Goal: Information Seeking & Learning: Check status

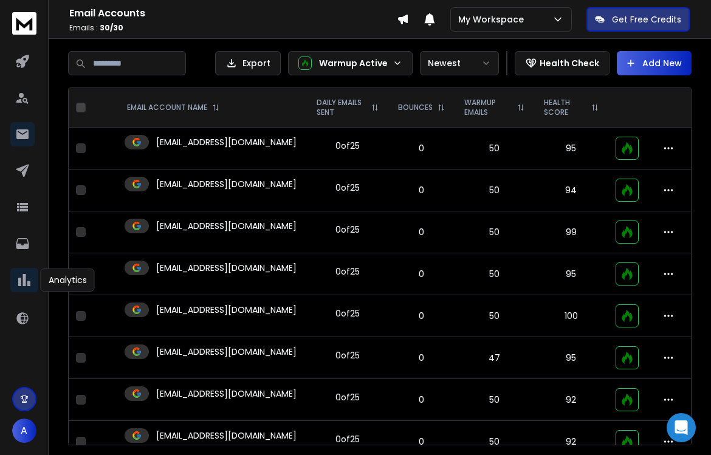
click at [33, 280] on icon at bounding box center [24, 280] width 18 height 18
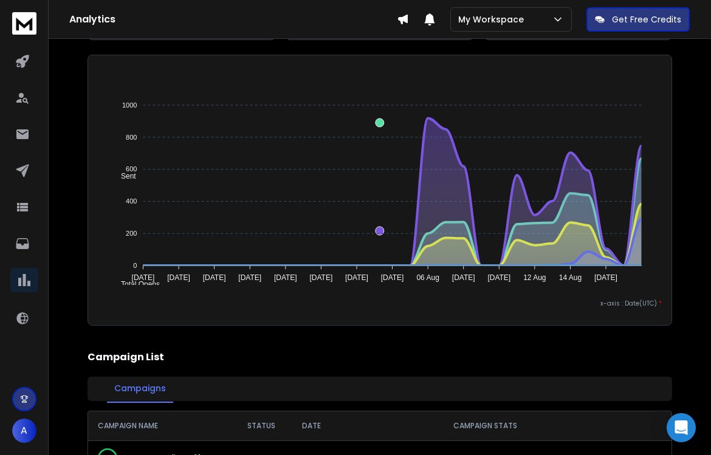
scroll to position [314, 0]
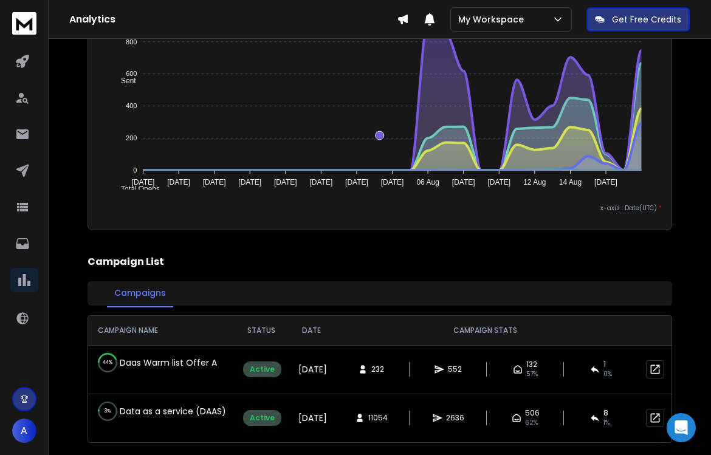
click at [654, 372] on icon at bounding box center [655, 369] width 12 height 12
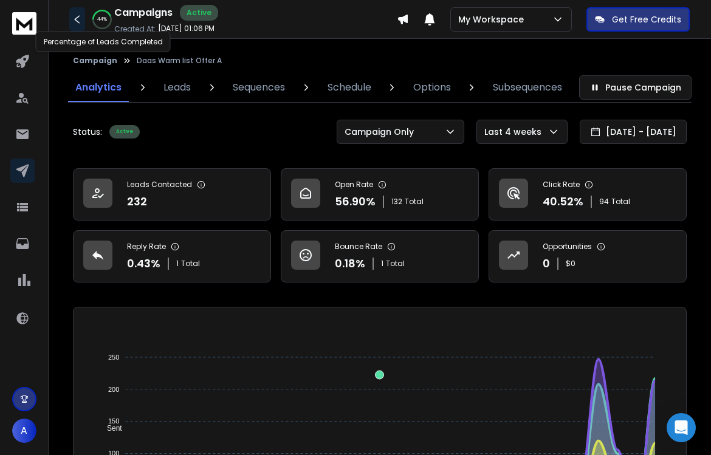
click at [78, 22] on icon at bounding box center [76, 19] width 5 height 8
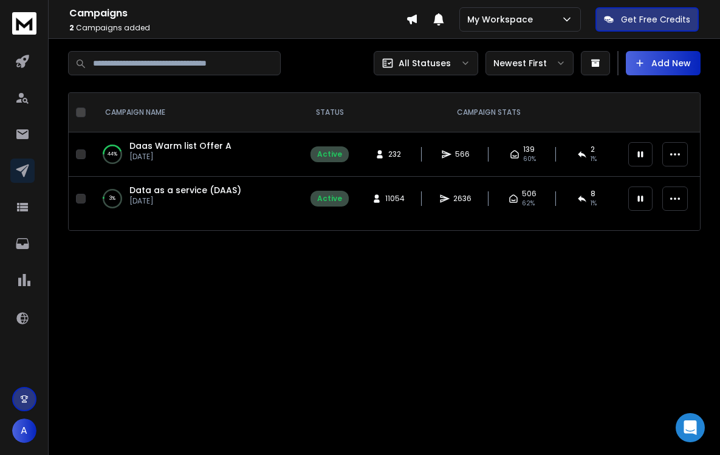
click at [681, 204] on icon "button" at bounding box center [675, 199] width 12 height 12
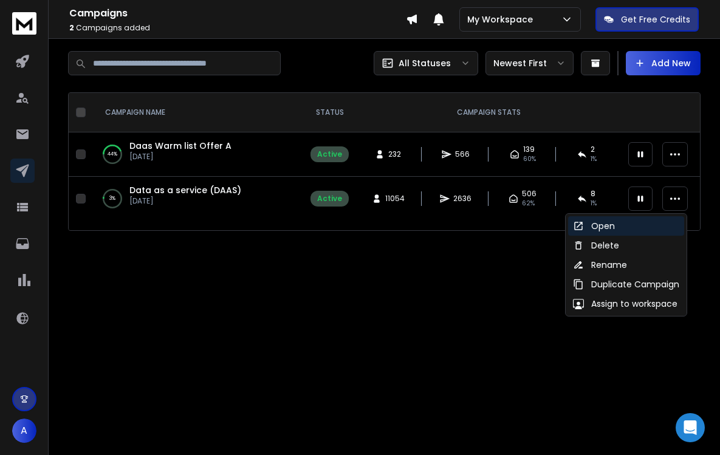
click at [656, 227] on div "Open" at bounding box center [626, 225] width 116 height 19
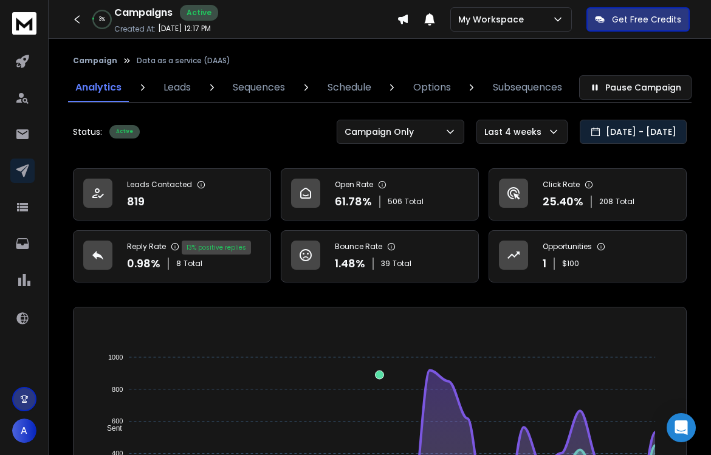
click at [603, 129] on button "[DATE] - [DATE]" at bounding box center [633, 132] width 107 height 24
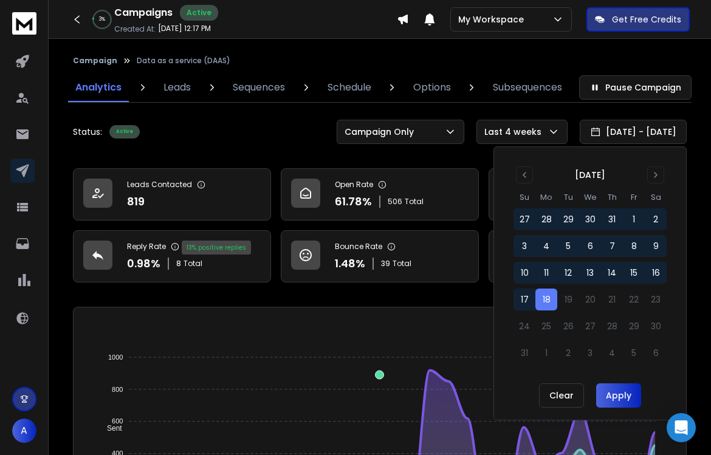
click at [549, 300] on button "18" at bounding box center [546, 300] width 22 height 22
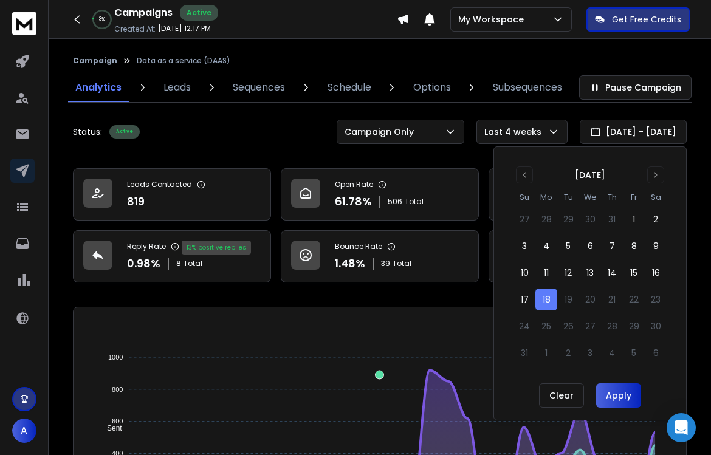
click at [568, 300] on td "19" at bounding box center [568, 300] width 22 height 22
click at [528, 176] on icon "Go to previous month" at bounding box center [525, 175] width 10 height 10
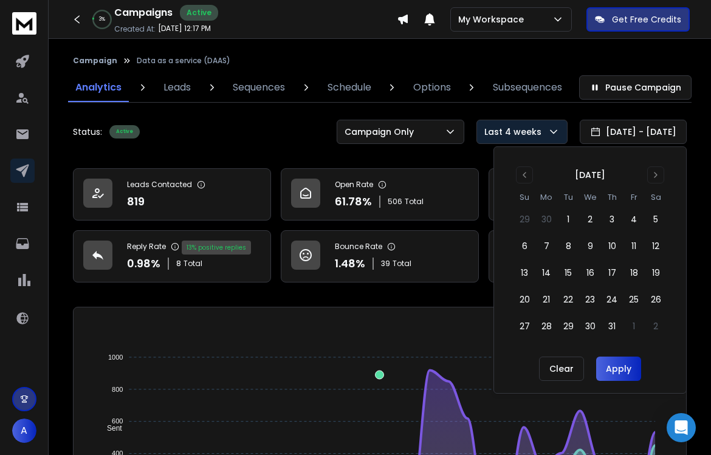
click at [551, 134] on icon "button" at bounding box center [554, 132] width 6 height 3
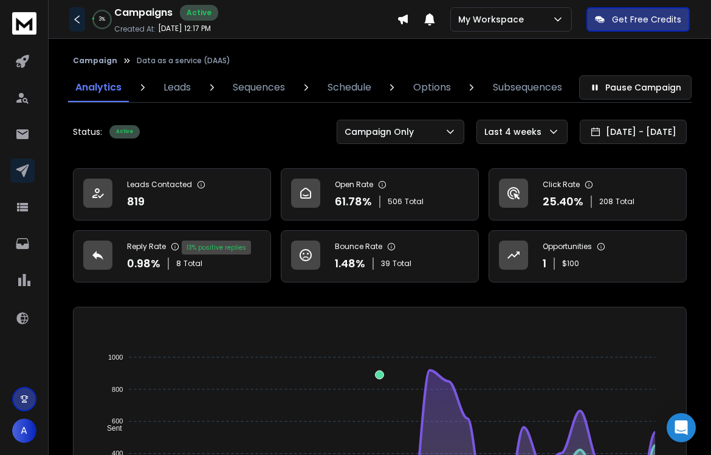
click at [78, 22] on icon at bounding box center [76, 19] width 5 height 8
